Goal: Task Accomplishment & Management: Manage account settings

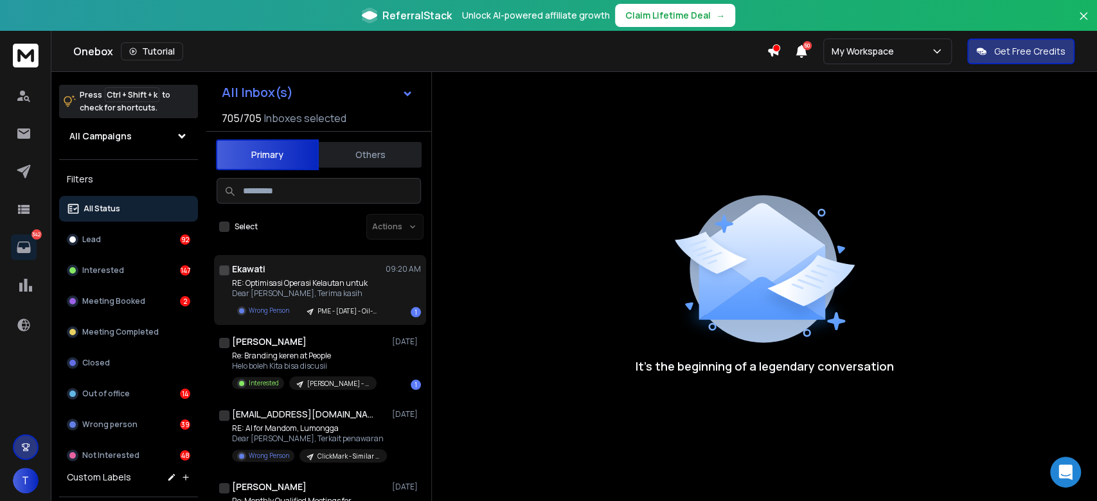
click at [349, 306] on p "PME - [DATE] - Oil-Energy-Maritime" at bounding box center [348, 311] width 62 height 10
